Goal: Task Accomplishment & Management: Manage account settings

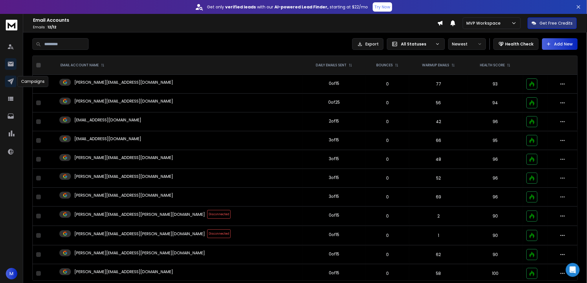
click at [14, 84] on link at bounding box center [11, 82] width 12 height 12
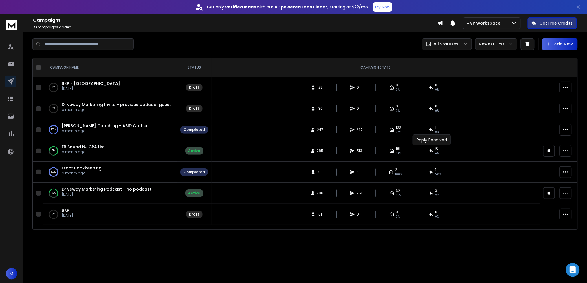
click at [436, 151] on span "4 %" at bounding box center [438, 153] width 4 height 5
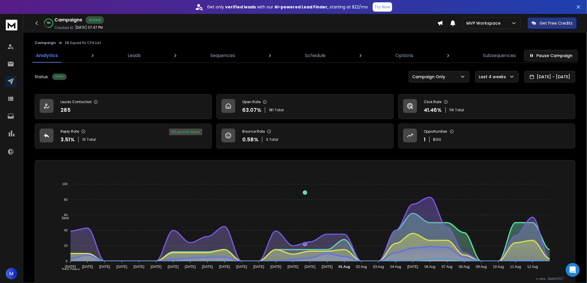
click at [429, 140] on div "1 $ 100" at bounding box center [439, 140] width 30 height 8
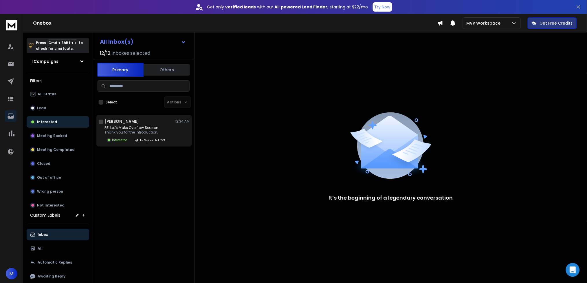
click at [142, 128] on p "RE: Let’s Make Overflow Season" at bounding box center [138, 127] width 67 height 5
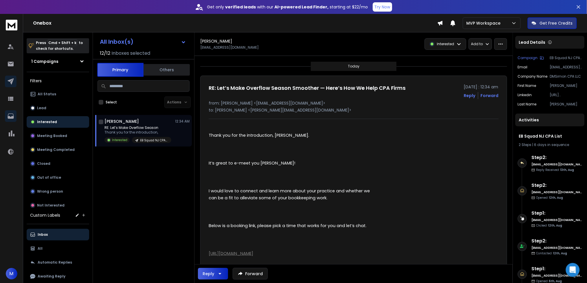
click at [16, 83] on body "Get only verified leads with our AI-powered Lead Finder, starting at $22/mo Try…" at bounding box center [293, 141] width 587 height 283
click at [11, 81] on icon at bounding box center [11, 81] width 6 height 6
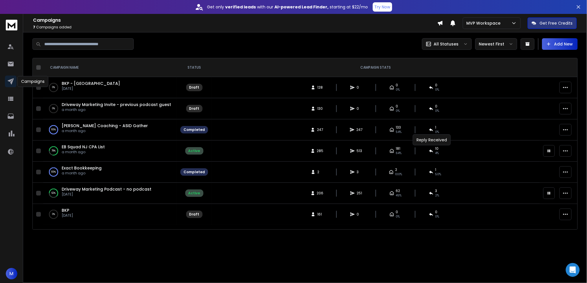
click at [436, 151] on span "4 %" at bounding box center [438, 153] width 4 height 5
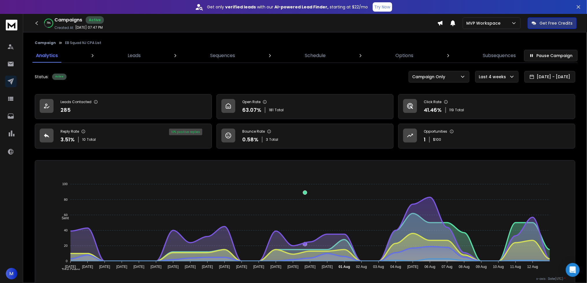
click at [431, 135] on div "Opportunities 1 $ 100" at bounding box center [439, 136] width 30 height 15
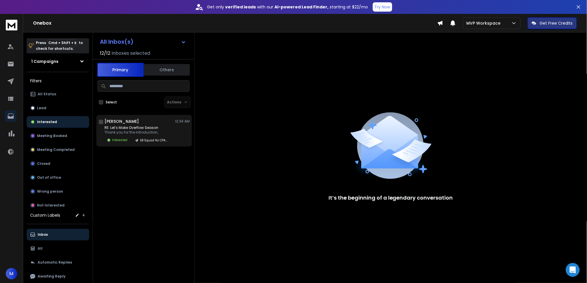
click at [132, 134] on p "Thank you for the introduction," at bounding box center [138, 132] width 67 height 5
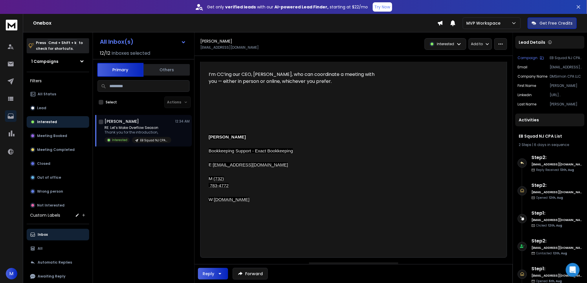
scroll to position [777, 0]
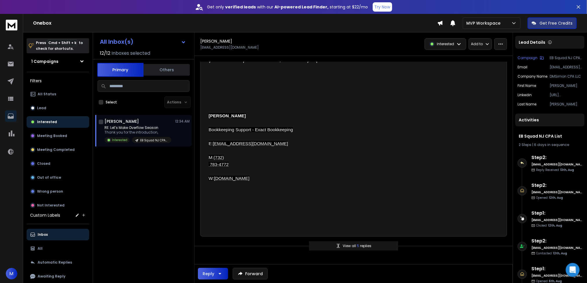
click at [353, 246] on p "View all 5 replies" at bounding box center [357, 246] width 29 height 5
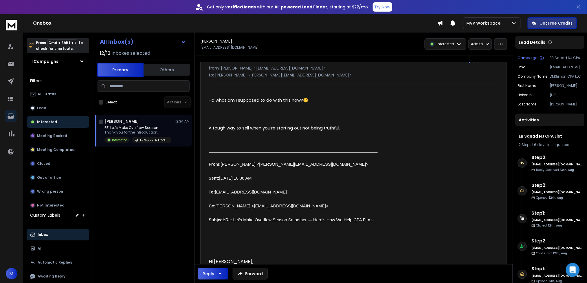
scroll to position [976, 0]
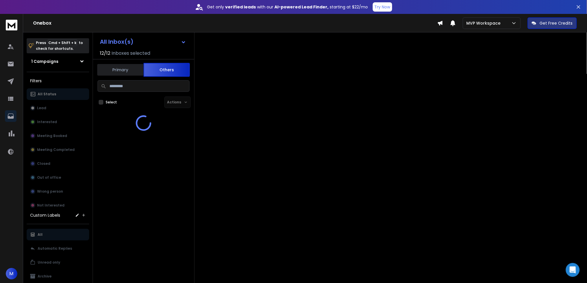
click at [158, 70] on button "Others" at bounding box center [167, 70] width 46 height 14
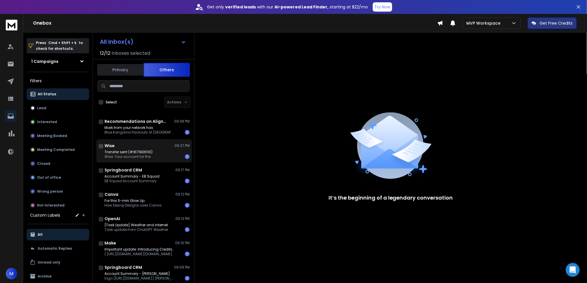
click at [139, 148] on div "Wise 09:27 PM Transfer sent (#1671906110) Wise. Your account for the 1" at bounding box center [147, 151] width 85 height 16
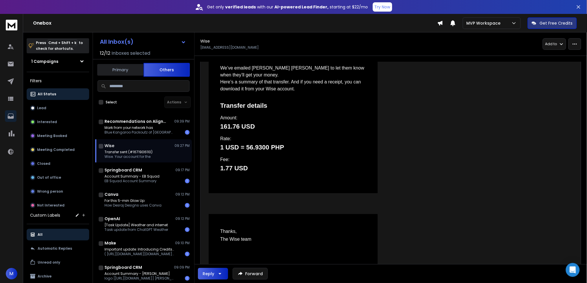
scroll to position [552, 0]
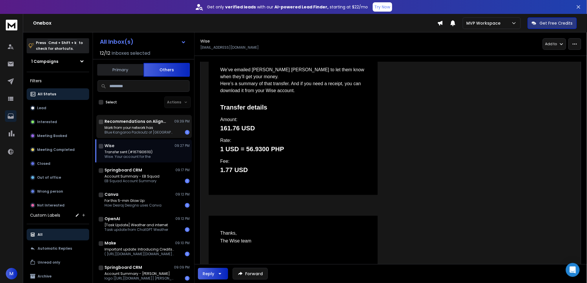
click at [126, 125] on p "Mark from your network has" at bounding box center [140, 127] width 70 height 5
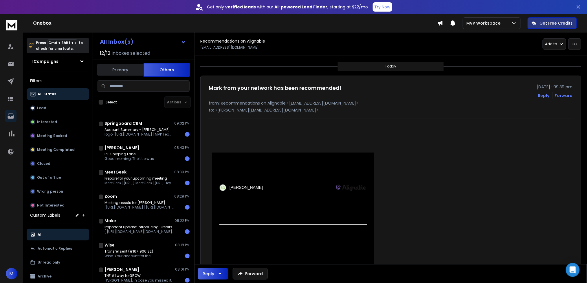
scroll to position [193, 0]
click at [143, 153] on p "RE: Shipping Label" at bounding box center [130, 153] width 50 height 5
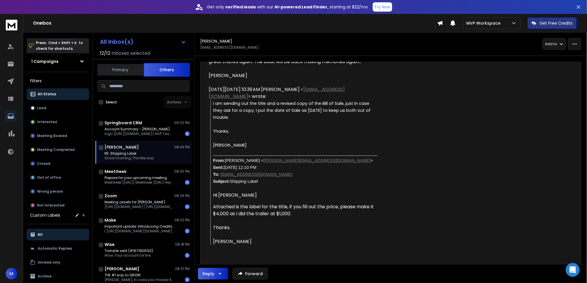
scroll to position [167, 0]
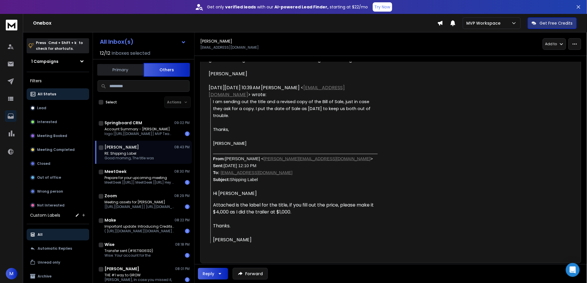
click at [100, 148] on button "button" at bounding box center [101, 147] width 5 height 5
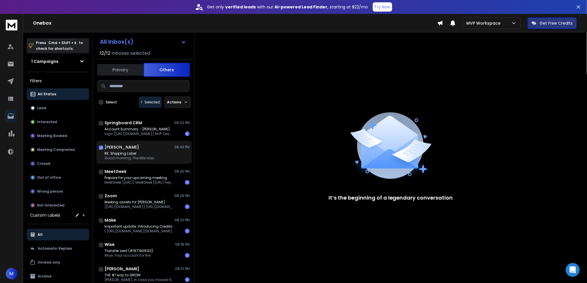
click at [102, 146] on button "button" at bounding box center [101, 147] width 5 height 5
click at [172, 156] on div "RE: Shipping Label Good morning, The title was" at bounding box center [147, 155] width 85 height 9
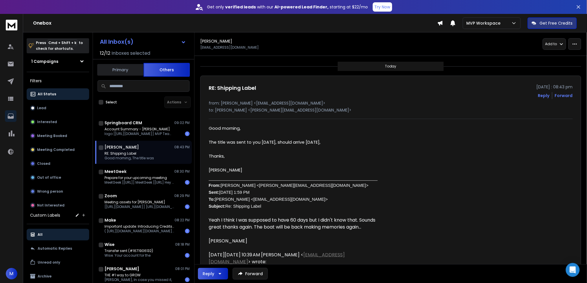
click at [574, 47] on button "button" at bounding box center [575, 44] width 13 height 12
click at [570, 55] on div "Mark as unread" at bounding box center [558, 57] width 39 height 6
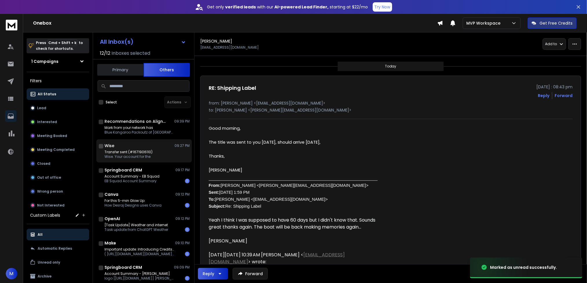
click at [166, 153] on div "Transfer sent (#1671906110) Wise. Your account for the" at bounding box center [147, 154] width 85 height 9
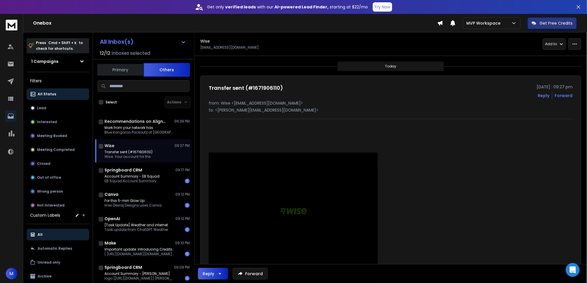
click at [577, 46] on icon "button" at bounding box center [575, 43] width 5 height 5
drag, startPoint x: 563, startPoint y: 58, endPoint x: 557, endPoint y: 60, distance: 6.3
click at [563, 58] on div "Mark as unread" at bounding box center [558, 57] width 39 height 6
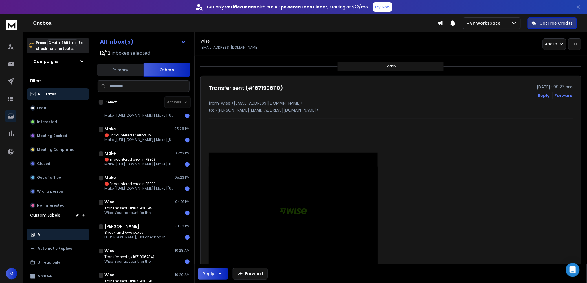
scroll to position [529, 0]
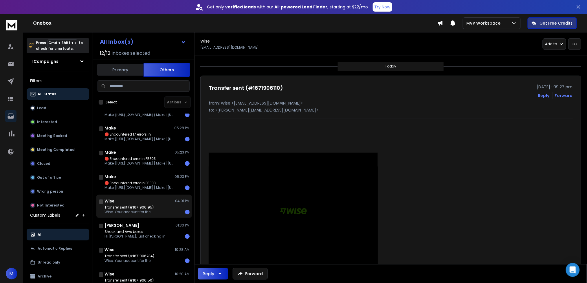
click at [158, 212] on div "Transfer sent (#1671906195) Wise. Your account for the 1" at bounding box center [147, 209] width 85 height 9
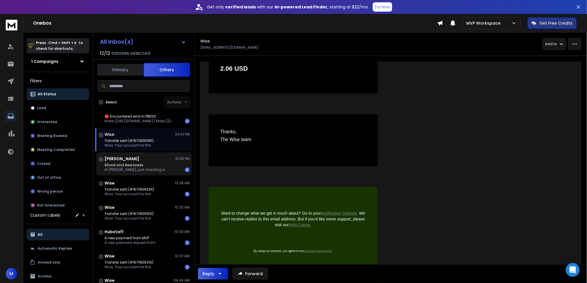
scroll to position [593, 0]
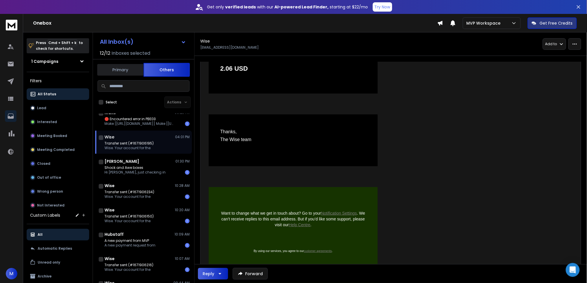
click at [578, 48] on button "button" at bounding box center [575, 44] width 13 height 12
click at [556, 58] on div "Mark as unread" at bounding box center [558, 57] width 39 height 6
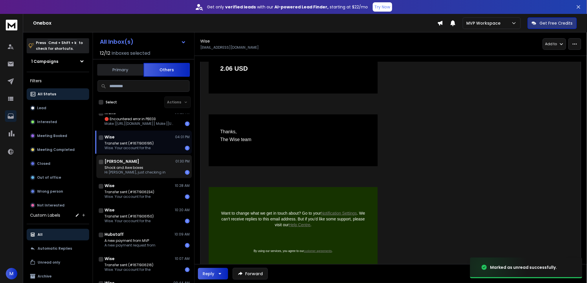
click at [146, 170] on p "Hi [PERSON_NAME], just checking in" at bounding box center [135, 172] width 61 height 5
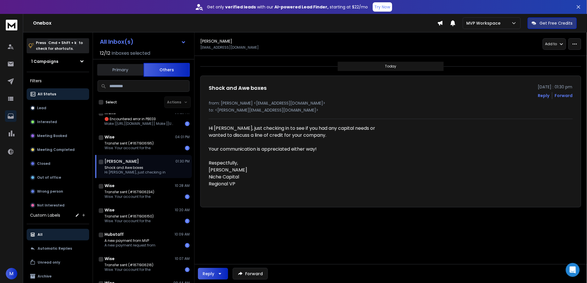
click at [575, 47] on button "button" at bounding box center [575, 44] width 13 height 12
drag, startPoint x: 565, startPoint y: 59, endPoint x: 562, endPoint y: 60, distance: 3.2
click at [565, 59] on div "Mark as unread" at bounding box center [558, 57] width 39 height 6
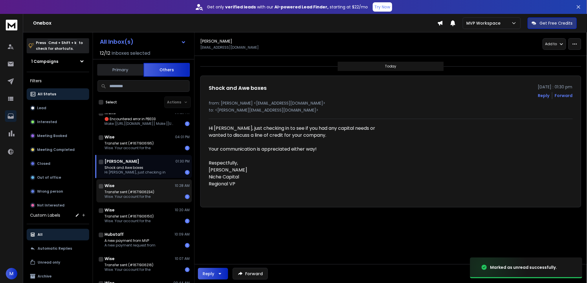
click at [134, 195] on p "Wise. Your account for the" at bounding box center [130, 196] width 50 height 5
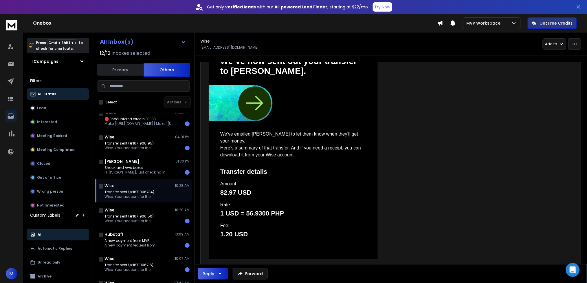
scroll to position [477, 0]
click at [572, 44] on button "button" at bounding box center [575, 44] width 13 height 12
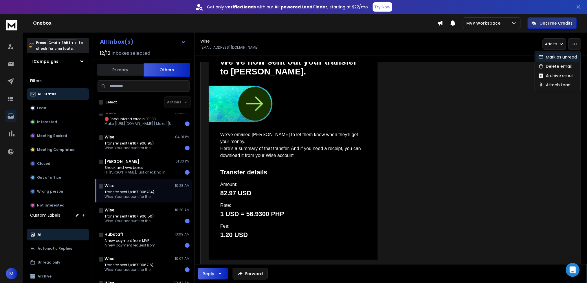
click at [563, 59] on div "Mark as unread" at bounding box center [558, 57] width 39 height 6
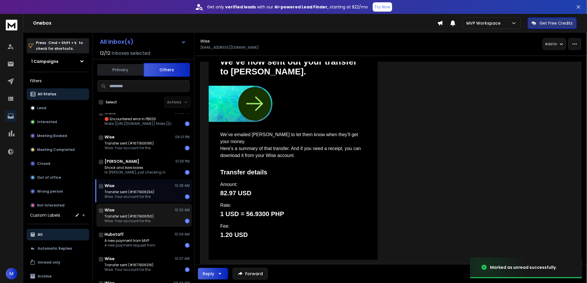
click at [157, 218] on div "Transfer sent (#1671906150) Wise. Your account for the 1" at bounding box center [147, 218] width 85 height 9
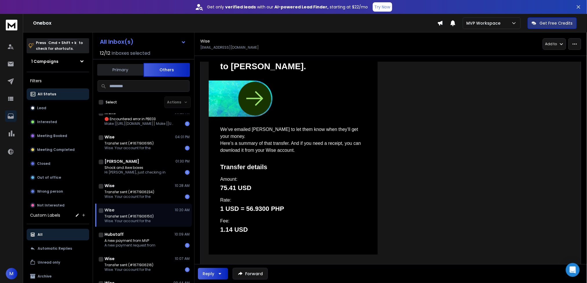
scroll to position [495, 0]
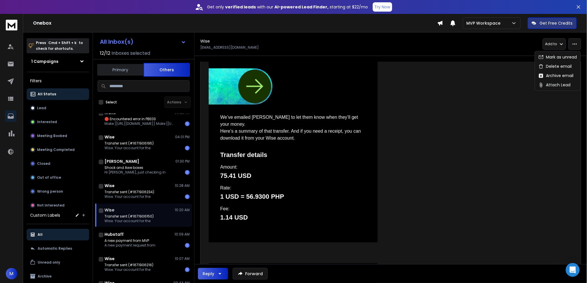
click at [574, 48] on button "button" at bounding box center [575, 44] width 13 height 12
drag, startPoint x: 564, startPoint y: 59, endPoint x: 558, endPoint y: 61, distance: 6.5
click at [564, 59] on div "Mark as unread" at bounding box center [558, 57] width 39 height 6
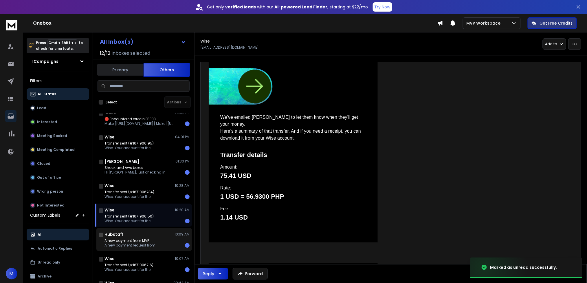
click at [153, 247] on p "A new payment request from" at bounding box center [130, 245] width 51 height 5
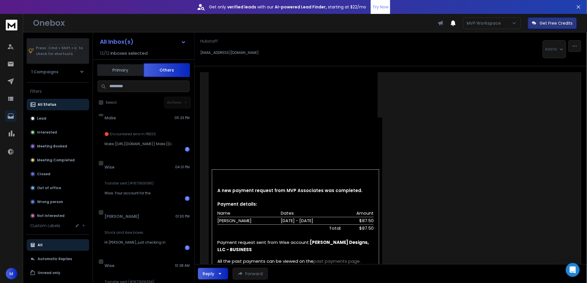
scroll to position [163, 0]
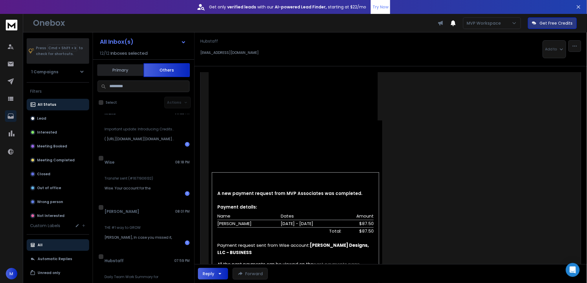
scroll to position [602, 0]
click at [580, 45] on button "button" at bounding box center [575, 46] width 13 height 12
click at [568, 58] on div "Mark as unread" at bounding box center [558, 59] width 39 height 6
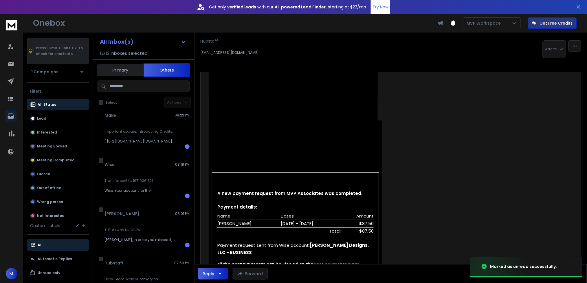
scroll to position [0, 0]
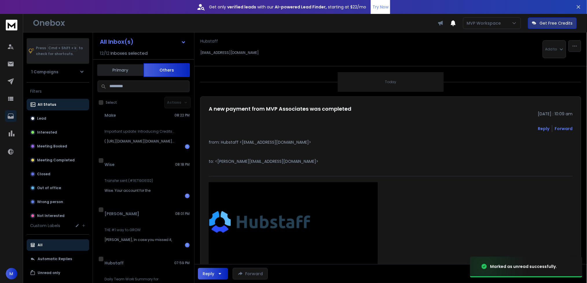
click at [124, 72] on button "Primary" at bounding box center [120, 70] width 46 height 13
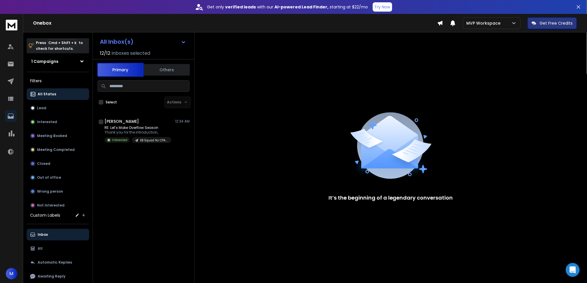
click at [165, 70] on button "Others" at bounding box center [167, 69] width 46 height 13
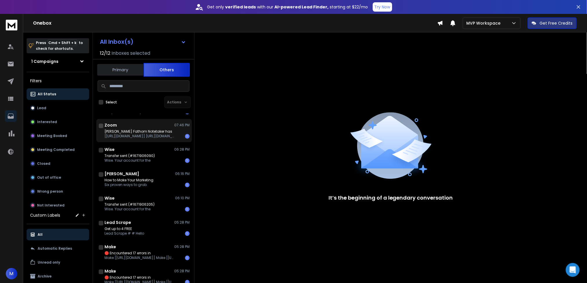
scroll to position [390, 0]
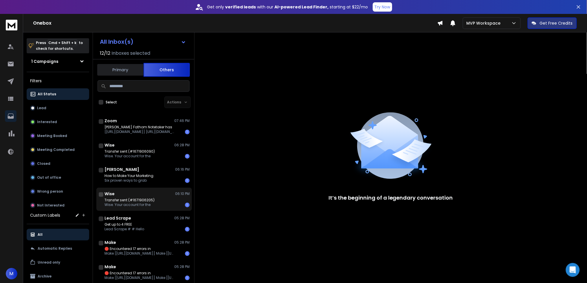
click at [150, 194] on div "Wise 06:10 PM" at bounding box center [147, 194] width 85 height 6
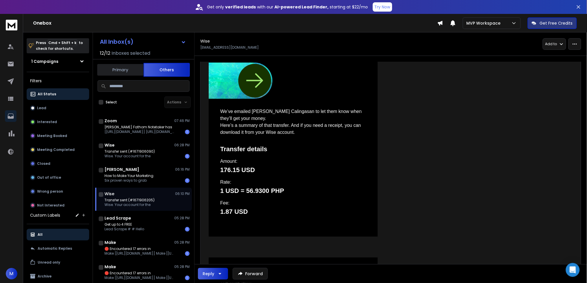
scroll to position [503, 0]
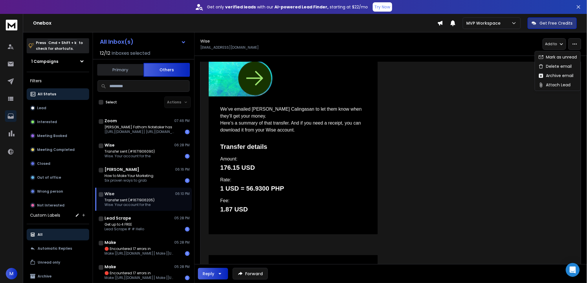
click at [574, 48] on button "button" at bounding box center [575, 44] width 13 height 12
click at [567, 59] on div "Mark as unread" at bounding box center [558, 57] width 39 height 6
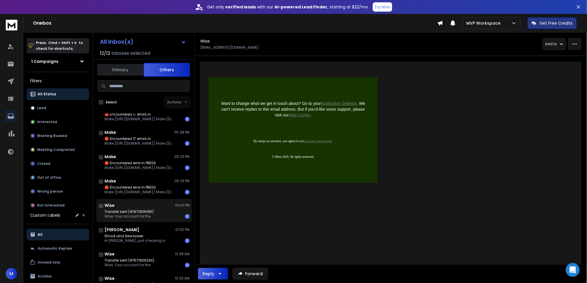
scroll to position [525, 0]
click at [143, 210] on p "Transfer sent (#1671906195)" at bounding box center [129, 211] width 49 height 5
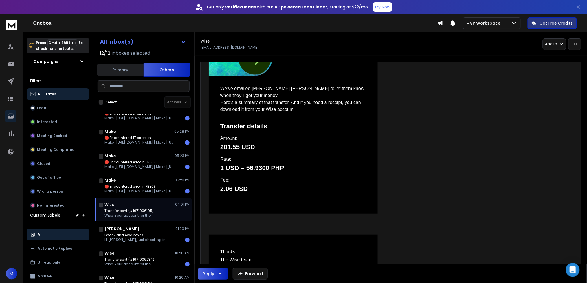
scroll to position [532, 0]
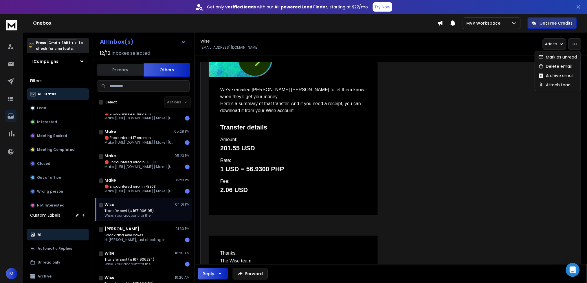
click at [573, 45] on icon "button" at bounding box center [575, 43] width 5 height 5
click at [563, 58] on div "Mark as unread" at bounding box center [558, 57] width 39 height 6
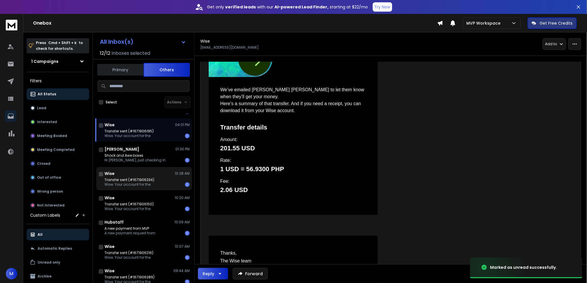
scroll to position [606, 0]
click at [159, 180] on div "Transfer sent (#1671906234) Wise. Your account for the 1" at bounding box center [147, 181] width 85 height 9
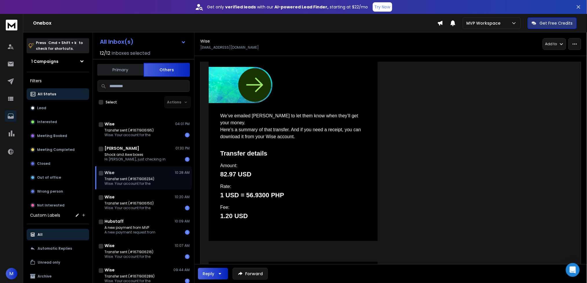
scroll to position [498, 0]
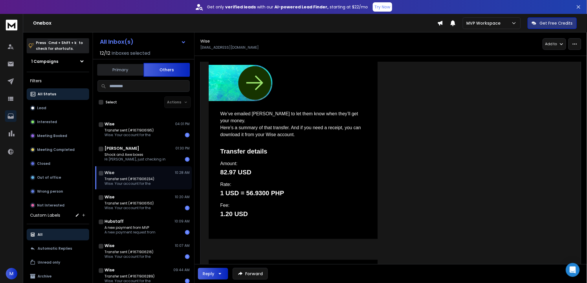
click at [578, 45] on button "button" at bounding box center [575, 44] width 13 height 12
click at [556, 59] on div "Mark as unread" at bounding box center [558, 57] width 39 height 6
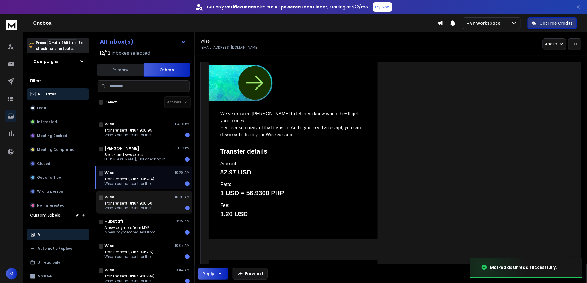
click at [146, 211] on div "Wise 10:20 AM Transfer sent (#1671906150) Wise. Your account for the 1" at bounding box center [144, 202] width 96 height 23
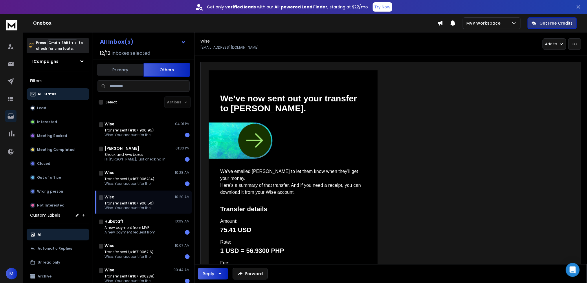
scroll to position [465, 0]
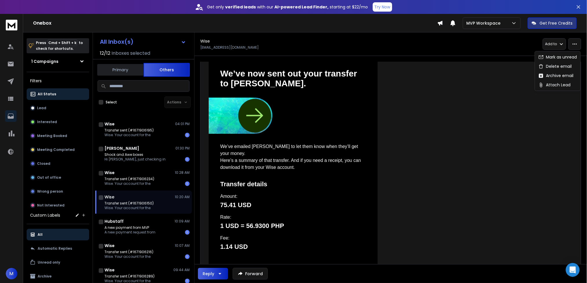
click at [575, 47] on button "button" at bounding box center [575, 44] width 13 height 12
click at [566, 59] on div "Mark as unread" at bounding box center [558, 57] width 39 height 6
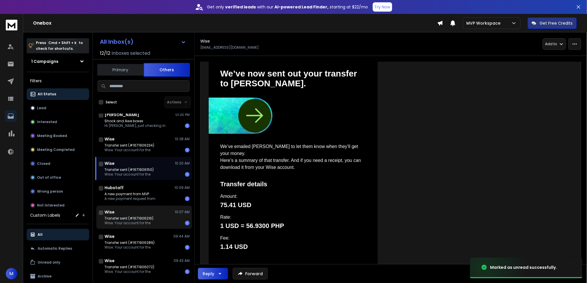
scroll to position [642, 0]
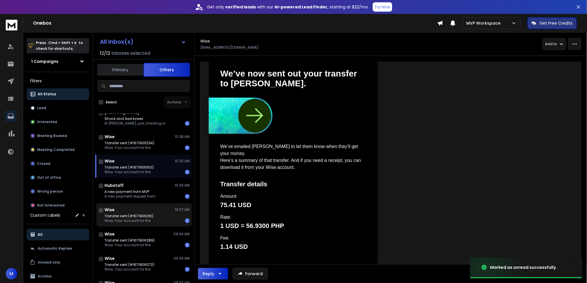
click at [135, 215] on p "Transfer sent (#1671906216)" at bounding box center [129, 216] width 49 height 5
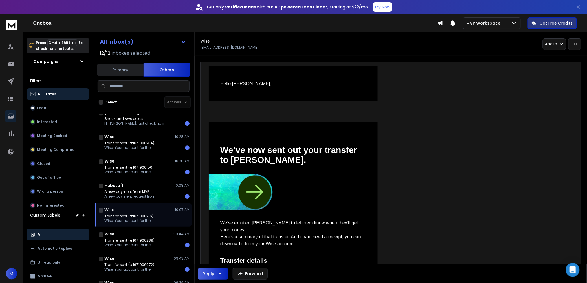
scroll to position [392, 0]
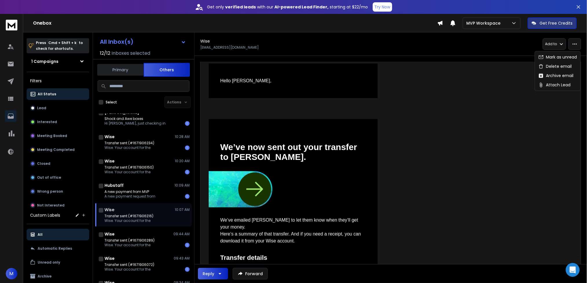
click at [576, 47] on button "button" at bounding box center [575, 44] width 13 height 12
drag, startPoint x: 567, startPoint y: 56, endPoint x: 547, endPoint y: 66, distance: 22.5
click at [567, 56] on div "Mark as unread" at bounding box center [558, 57] width 39 height 6
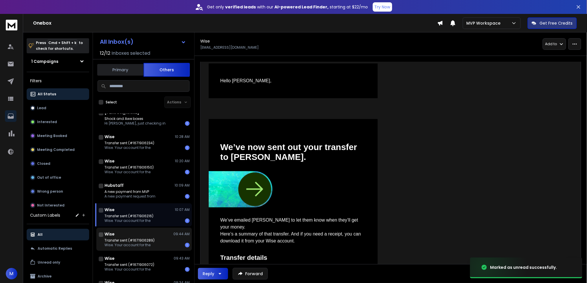
click at [138, 235] on div "Wise 09:44 AM" at bounding box center [147, 234] width 85 height 6
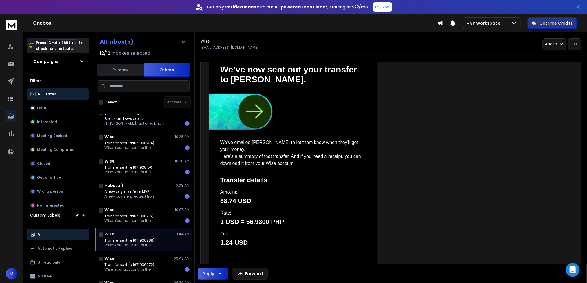
scroll to position [473, 0]
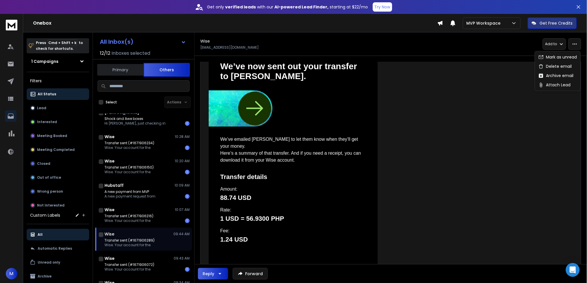
click at [573, 48] on button "button" at bounding box center [575, 44] width 13 height 12
click at [565, 60] on div "Mark as unread" at bounding box center [558, 57] width 39 height 6
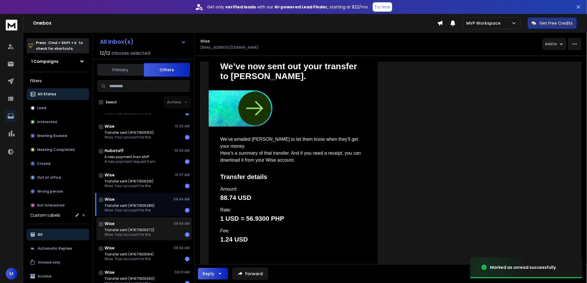
scroll to position [678, 0]
click at [143, 233] on p "Wise. Your account for the" at bounding box center [130, 233] width 50 height 5
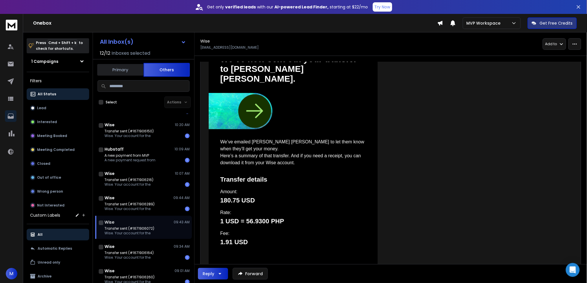
scroll to position [524, 0]
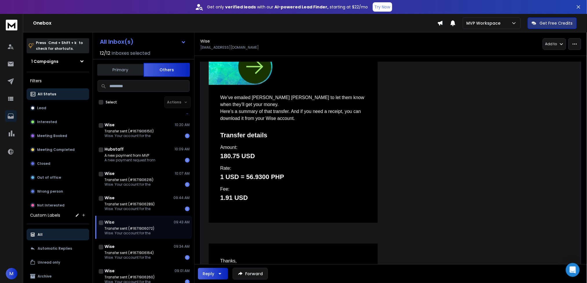
click at [576, 48] on button "button" at bounding box center [575, 44] width 13 height 12
click at [560, 58] on div "Mark as unread" at bounding box center [558, 57] width 39 height 6
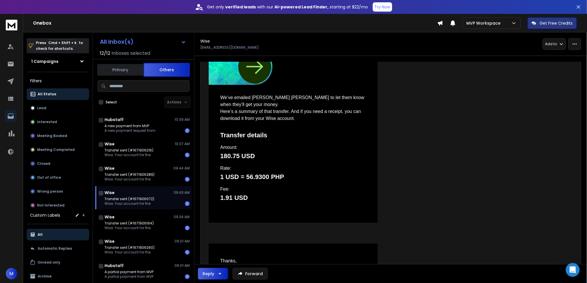
click at [150, 201] on p "Wise. Your account for the" at bounding box center [130, 203] width 50 height 5
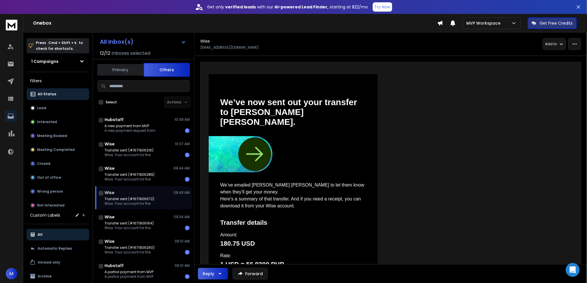
scroll to position [440, 0]
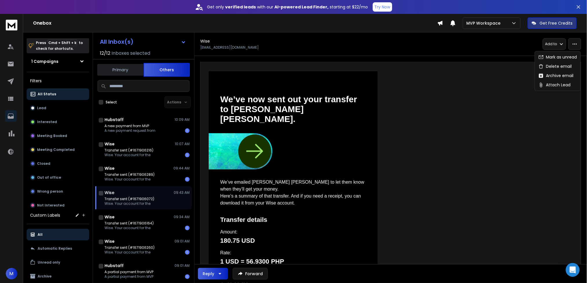
click at [578, 45] on button "button" at bounding box center [575, 44] width 13 height 12
click at [555, 59] on div "Mark as unread" at bounding box center [558, 57] width 39 height 6
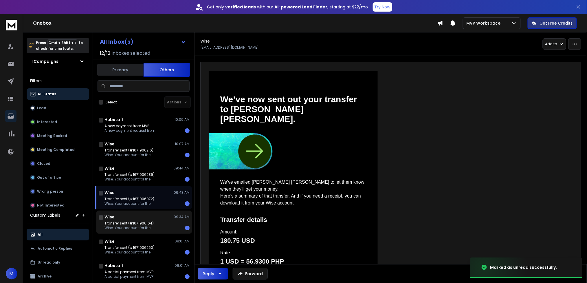
click at [147, 217] on div "Wise 09:34 AM" at bounding box center [147, 217] width 85 height 6
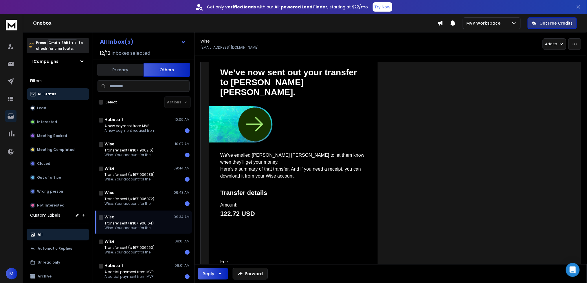
scroll to position [467, 0]
click at [574, 45] on icon "button" at bounding box center [575, 43] width 5 height 5
drag, startPoint x: 561, startPoint y: 58, endPoint x: 548, endPoint y: 67, distance: 15.8
click at [561, 58] on div "Mark as unread" at bounding box center [558, 57] width 39 height 6
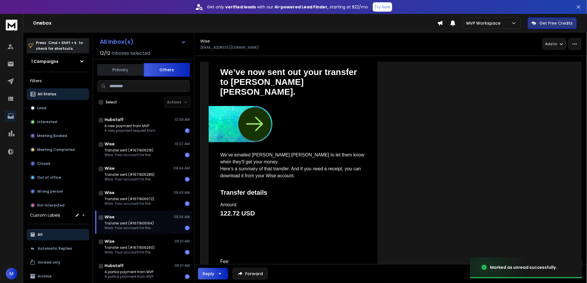
scroll to position [467, 0]
click at [132, 251] on p "Wise. Your account for the" at bounding box center [130, 252] width 50 height 5
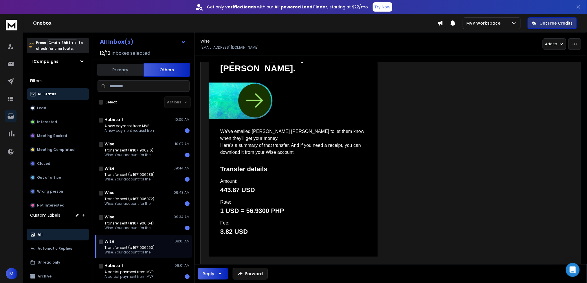
scroll to position [483, 0]
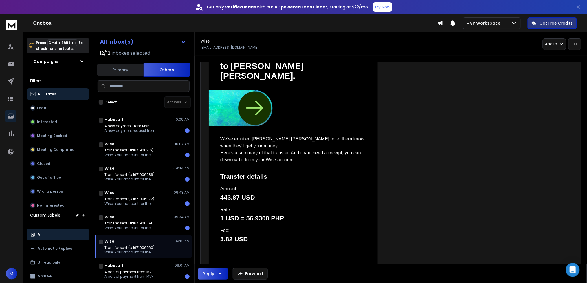
click at [573, 48] on button "button" at bounding box center [575, 44] width 13 height 12
drag, startPoint x: 569, startPoint y: 59, endPoint x: 510, endPoint y: 75, distance: 60.6
click at [568, 59] on div "Mark as unread" at bounding box center [558, 57] width 39 height 6
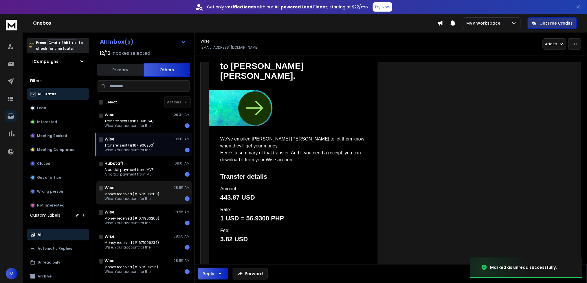
scroll to position [810, 0]
click at [147, 198] on p "Wise. Your account for the" at bounding box center [132, 198] width 55 height 5
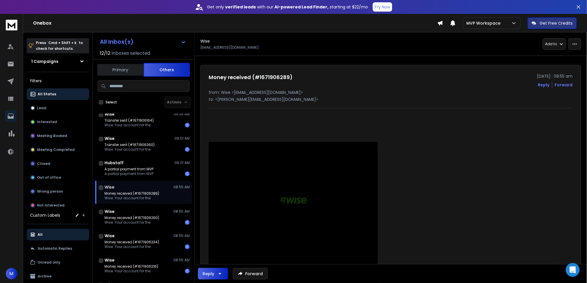
scroll to position [0, 0]
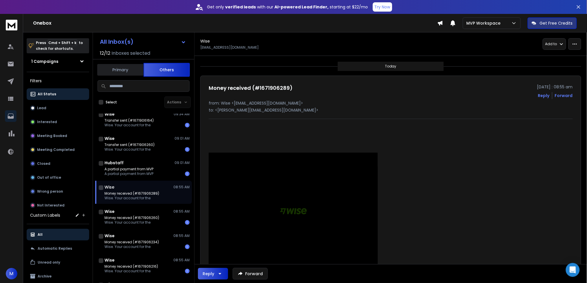
click at [574, 47] on button "button" at bounding box center [575, 44] width 13 height 12
drag, startPoint x: 563, startPoint y: 58, endPoint x: 538, endPoint y: 69, distance: 27.4
click at [563, 58] on div "Mark as unread" at bounding box center [558, 57] width 39 height 6
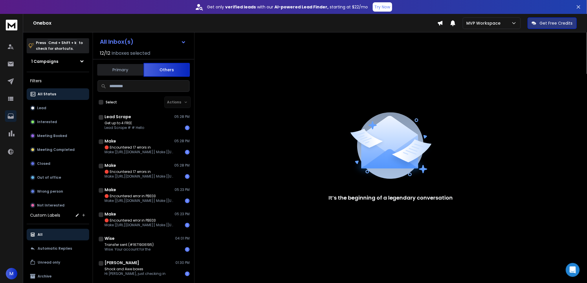
scroll to position [490, 0]
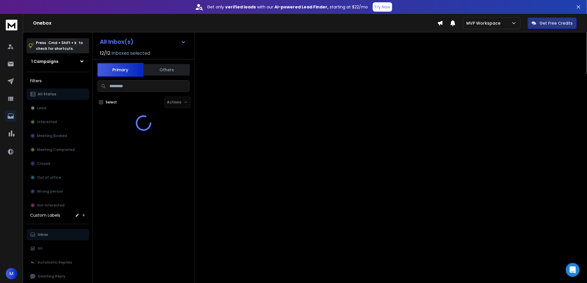
click at [109, 70] on button "Primary" at bounding box center [120, 70] width 46 height 14
